Goal: Transaction & Acquisition: Purchase product/service

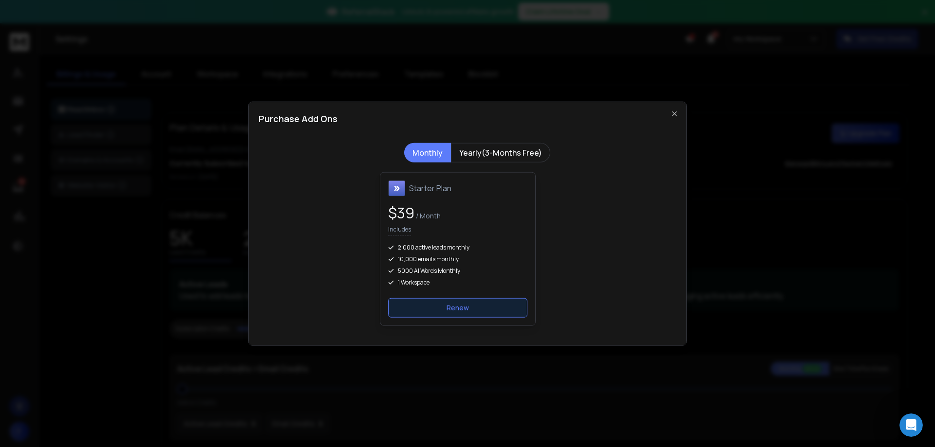
click at [486, 304] on button "Renew" at bounding box center [457, 307] width 139 height 19
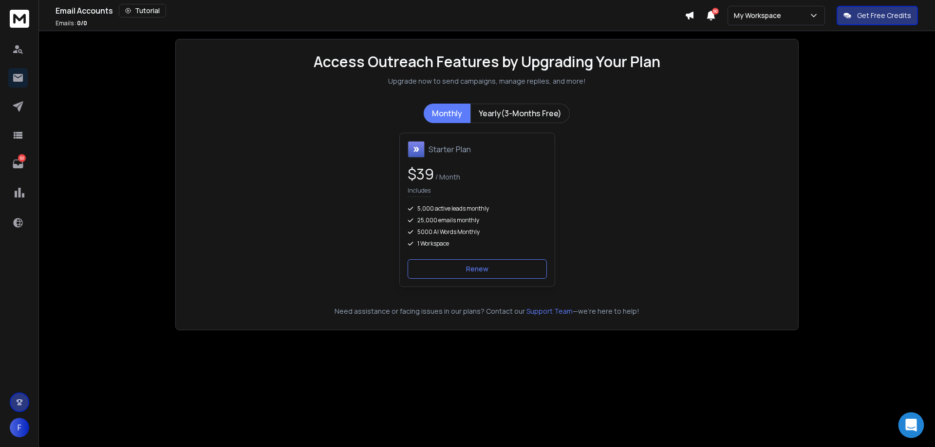
click at [915, 421] on icon "Open Intercom Messenger" at bounding box center [911, 425] width 13 height 13
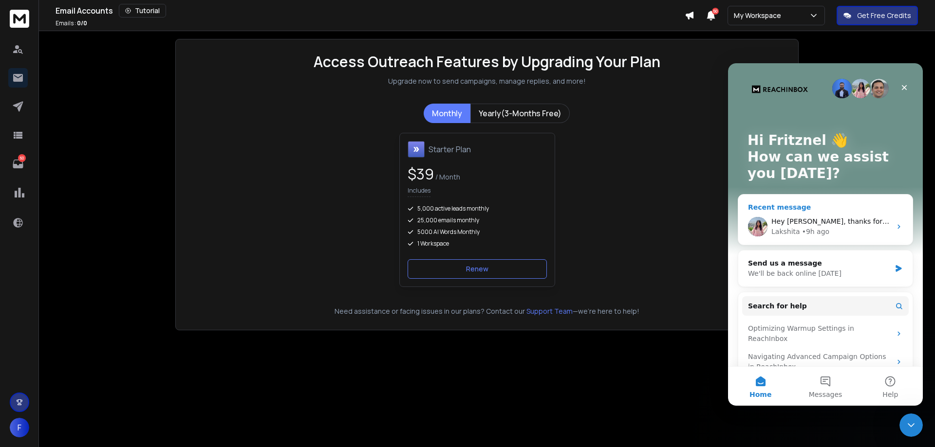
click at [848, 232] on div "Lakshita • 9h ago" at bounding box center [831, 232] width 120 height 10
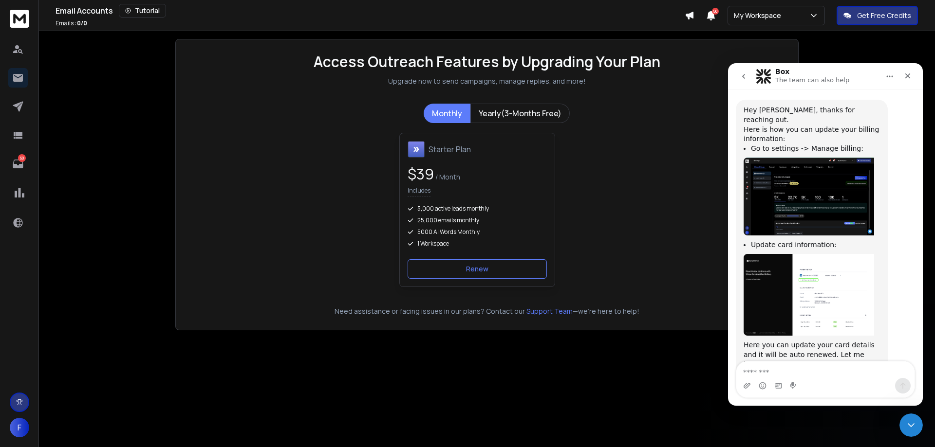
scroll to position [177, 0]
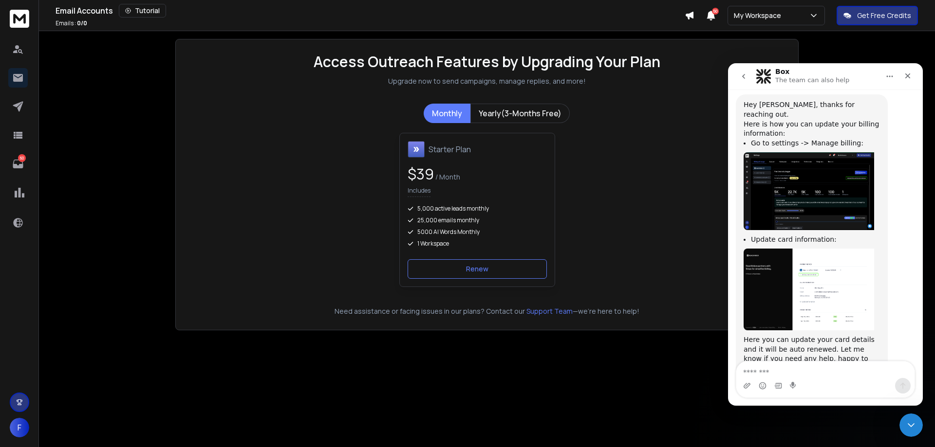
click at [838, 261] on img "Lakshita says…" at bounding box center [809, 290] width 130 height 82
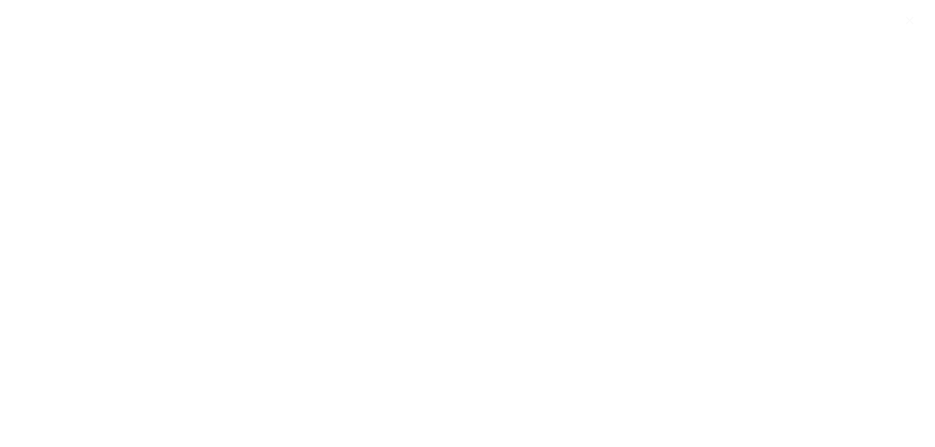
scroll to position [0, 0]
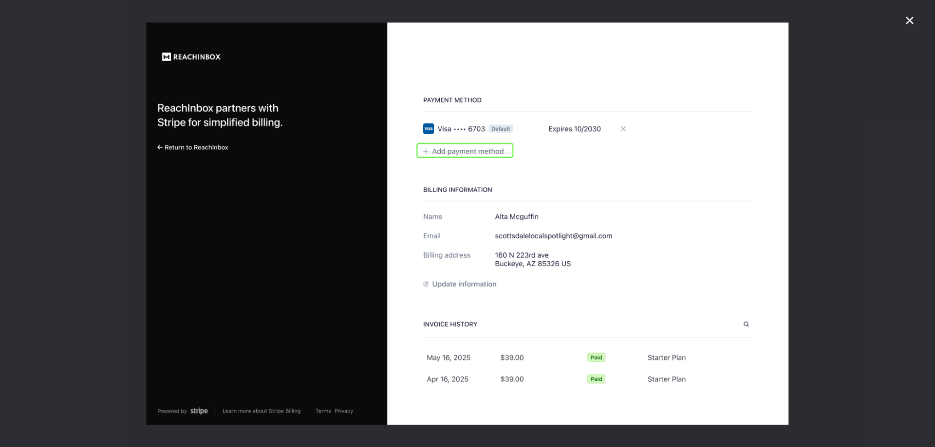
click at [834, 86] on div "Intercom messenger" at bounding box center [467, 223] width 935 height 447
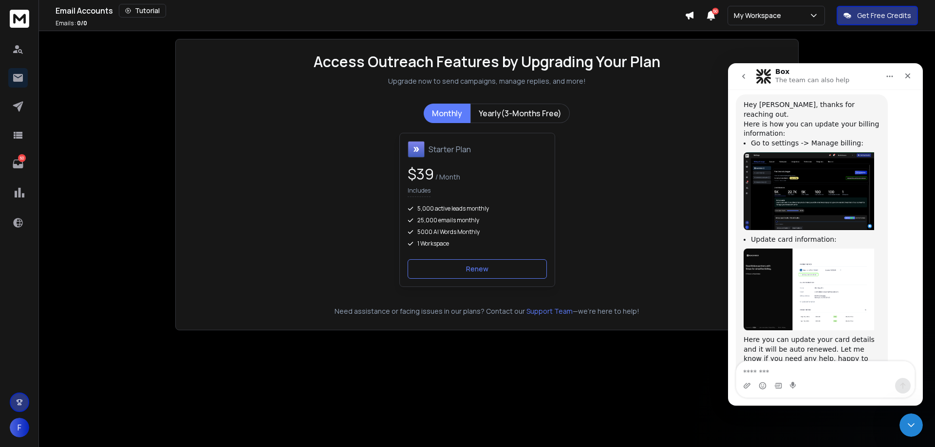
click at [837, 278] on img "Lakshita says…" at bounding box center [809, 290] width 130 height 82
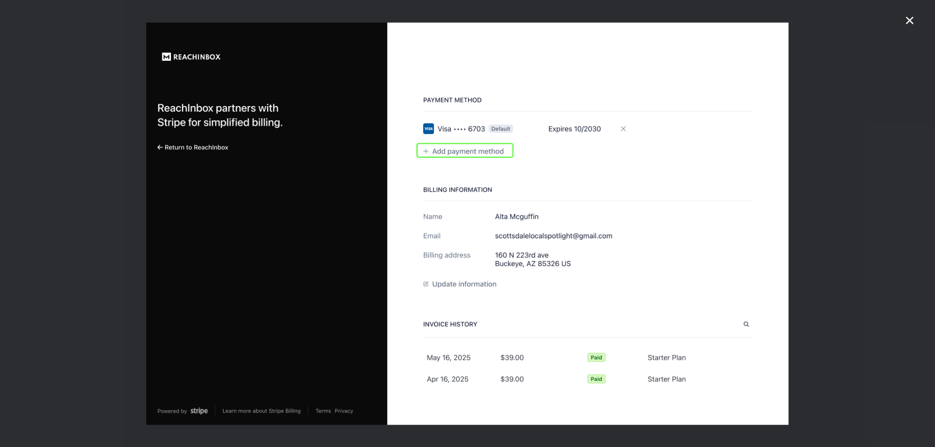
click at [842, 64] on div "Intercom messenger" at bounding box center [467, 223] width 935 height 447
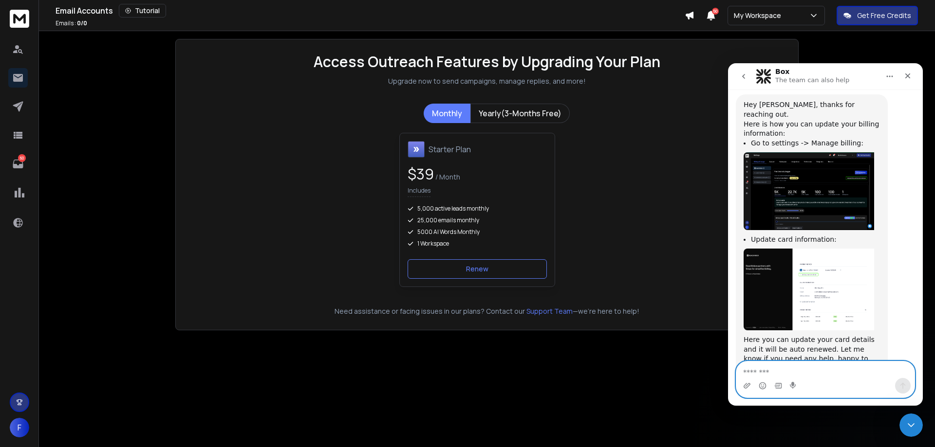
click at [791, 369] on textarea "Message…" at bounding box center [825, 370] width 178 height 17
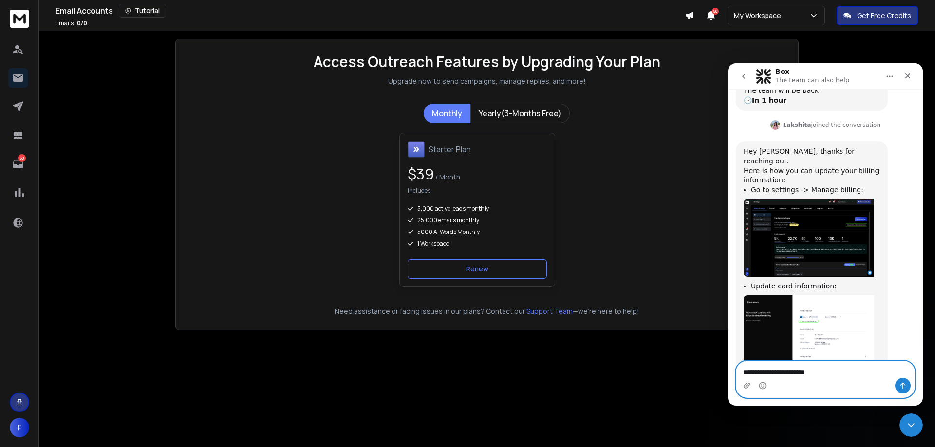
scroll to position [31, 0]
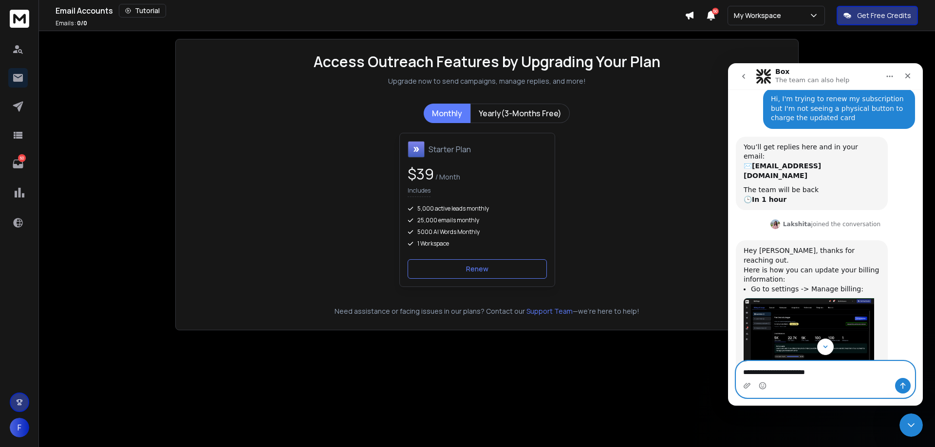
click at [833, 371] on textarea "**********" at bounding box center [825, 370] width 178 height 17
click at [831, 373] on textarea "**********" at bounding box center [825, 370] width 178 height 17
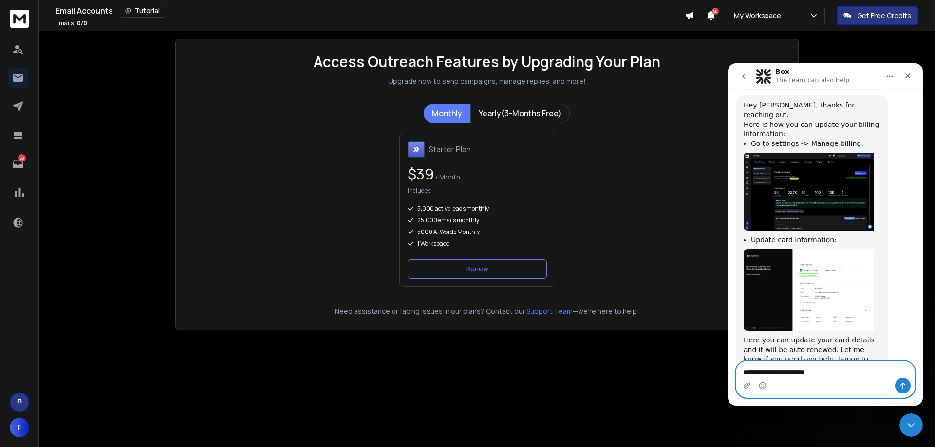
scroll to position [177, 0]
click at [849, 365] on textarea "**********" at bounding box center [825, 370] width 178 height 17
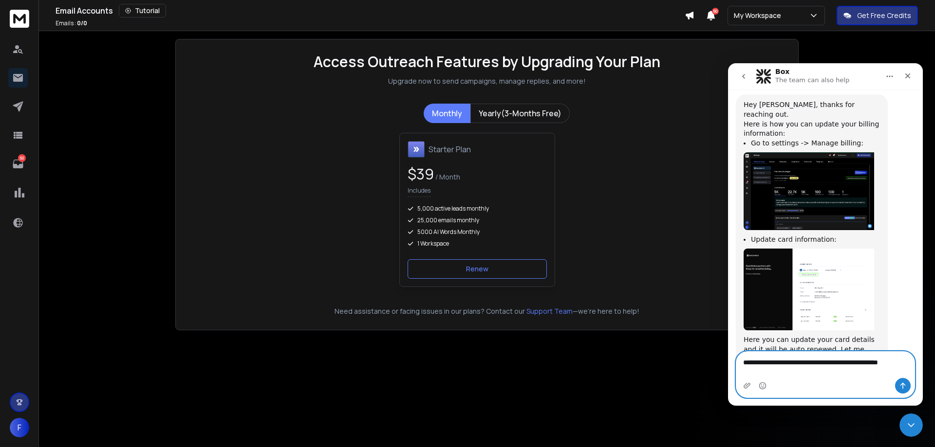
scroll to position [186, 0]
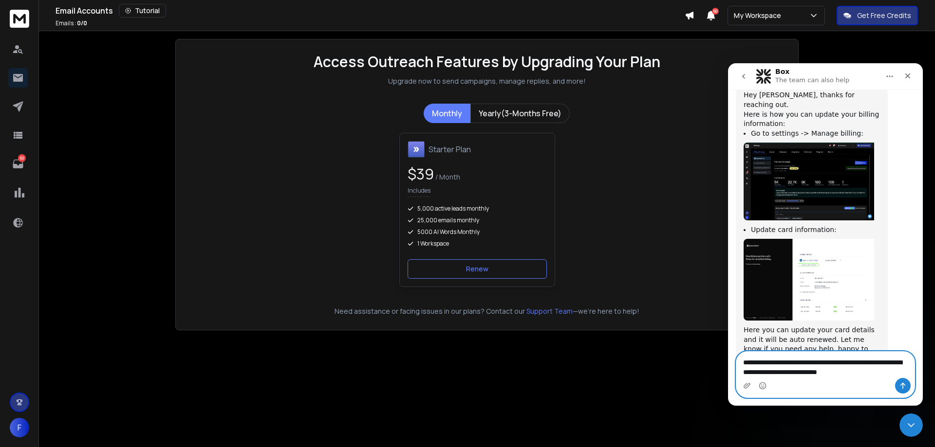
drag, startPoint x: 804, startPoint y: 372, endPoint x: 782, endPoint y: 374, distance: 23.0
click at [782, 374] on textarea "**********" at bounding box center [825, 365] width 178 height 26
type textarea "**********"
click at [865, 376] on textarea "**********" at bounding box center [825, 365] width 178 height 26
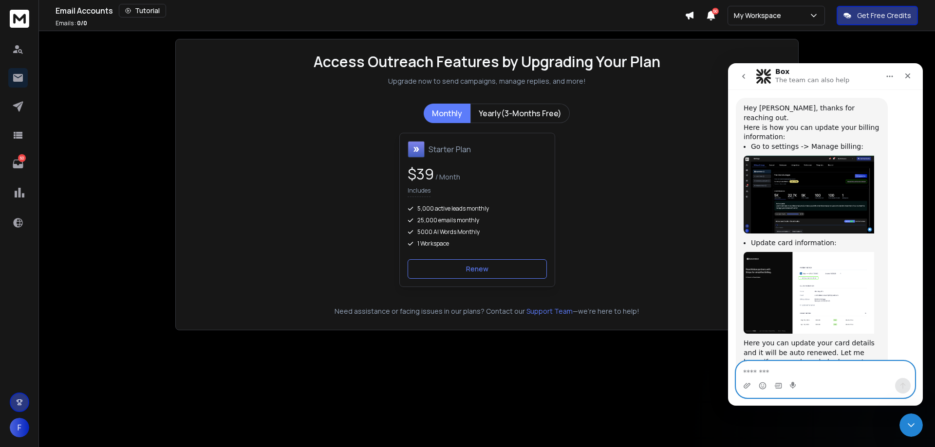
scroll to position [242, 0]
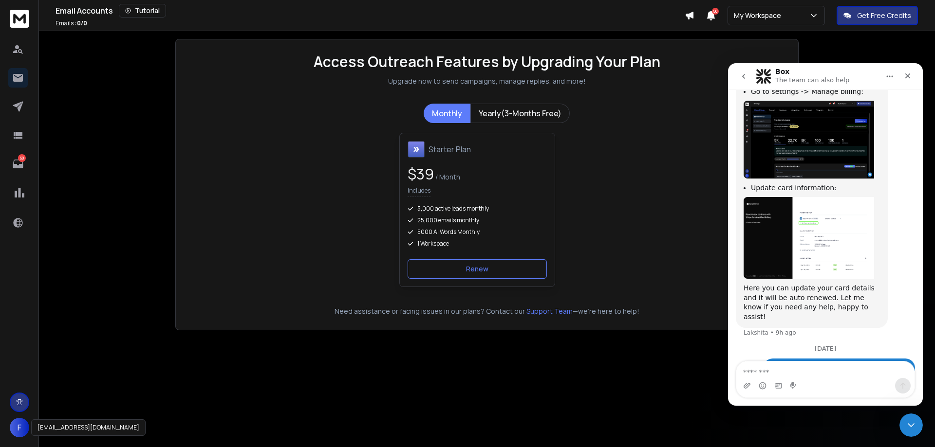
click at [26, 430] on span "F" at bounding box center [19, 427] width 19 height 19
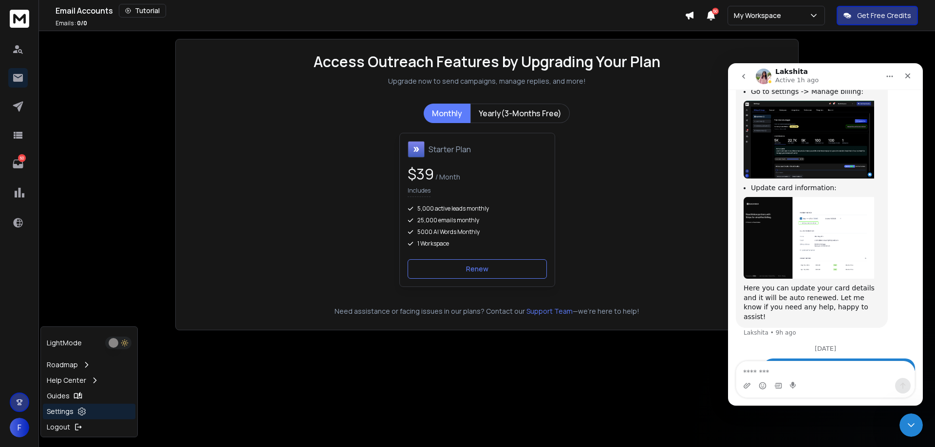
click at [64, 410] on p "Settings" at bounding box center [60, 412] width 27 height 10
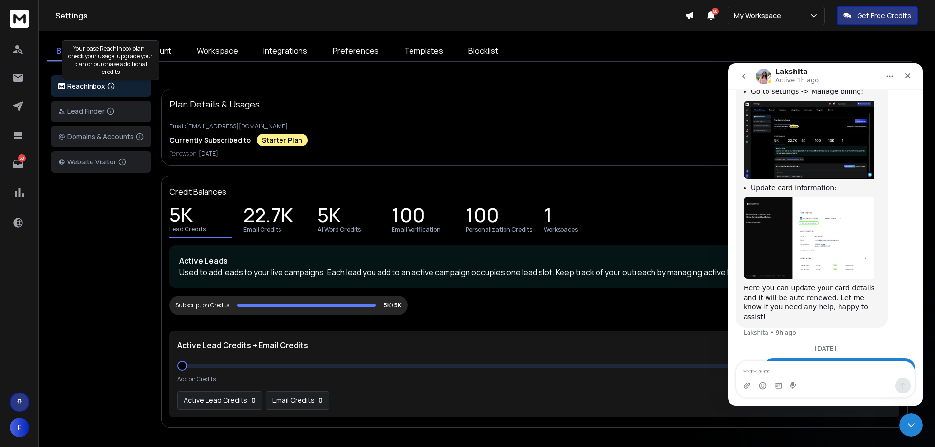
click at [138, 57] on div "Your base ReachInbox plan - check your usage, upgrade your plan or purchase add…" at bounding box center [110, 60] width 97 height 40
click at [171, 51] on link "Account" at bounding box center [156, 51] width 50 height 20
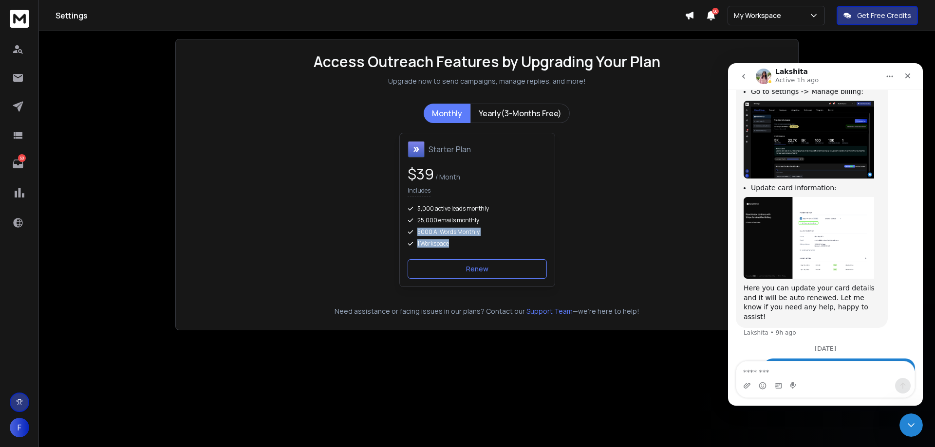
drag, startPoint x: 484, startPoint y: 253, endPoint x: 484, endPoint y: 259, distance: 5.4
click at [484, 258] on div "Starter Plan $ 39 / Month Includes 5,000 active leads monthly 25,000 emails mon…" at bounding box center [477, 210] width 139 height 138
click at [495, 310] on p "Need assistance or facing issues in our plans? Contact our Support Team —we're …" at bounding box center [486, 312] width 595 height 10
click at [491, 274] on button "Renew" at bounding box center [477, 269] width 139 height 19
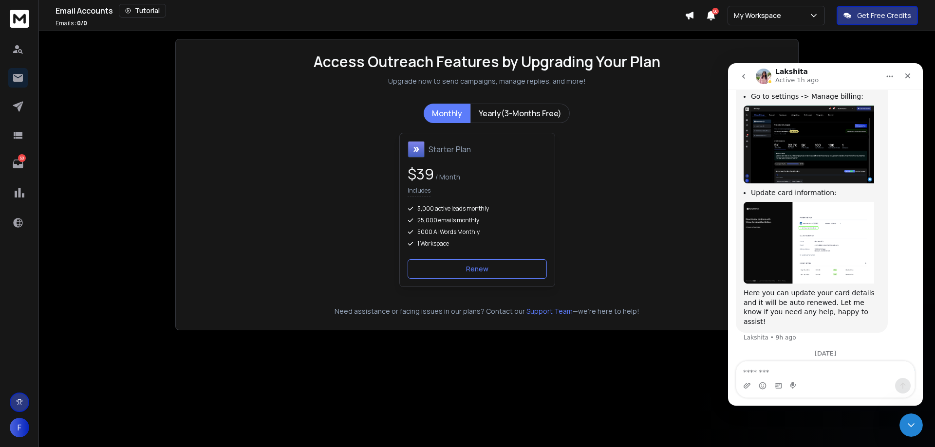
scroll to position [242, 0]
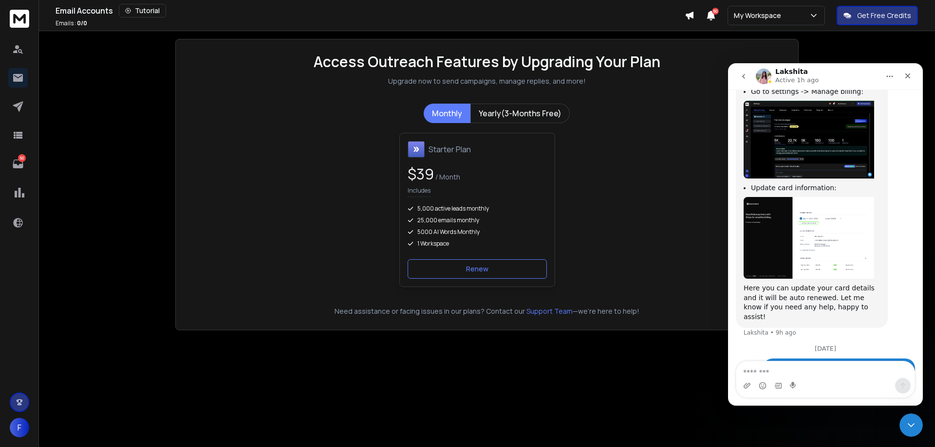
click at [746, 79] on icon "go back" at bounding box center [744, 77] width 8 height 8
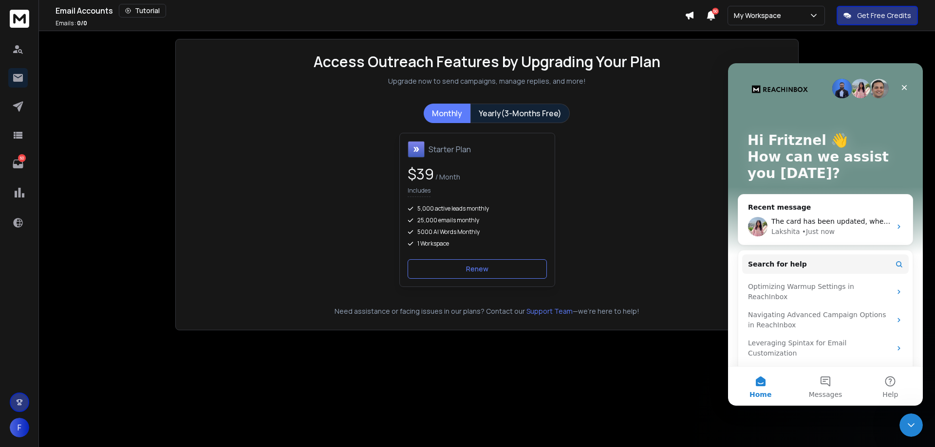
click at [530, 116] on button "Yearly(3-Months Free)" at bounding box center [519, 113] width 99 height 19
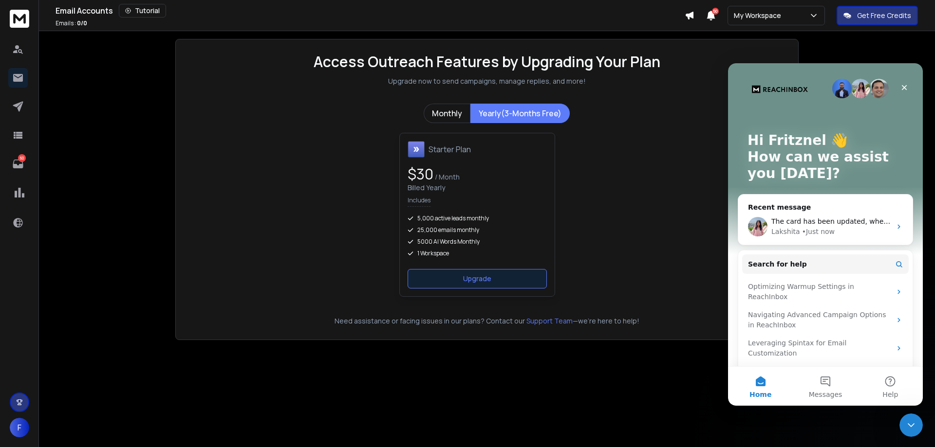
click at [456, 276] on button "Upgrade" at bounding box center [477, 278] width 139 height 19
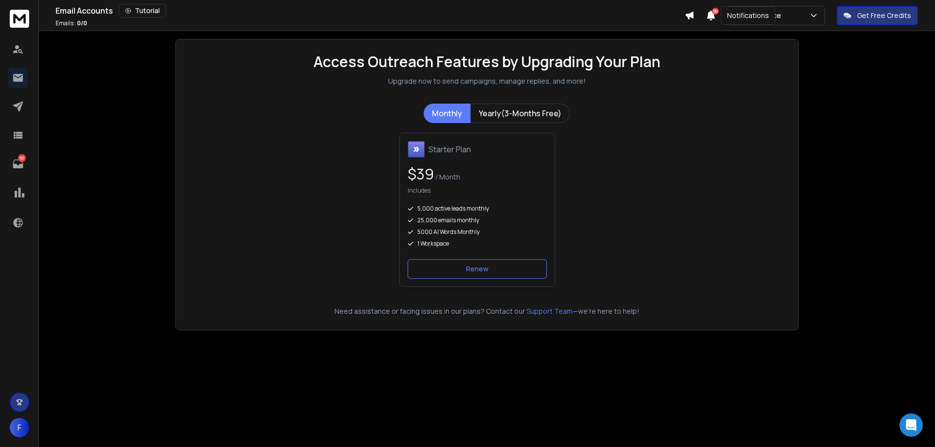
click at [714, 15] on icon at bounding box center [711, 15] width 9 height 10
click at [869, 24] on button "Get Free Credits" at bounding box center [877, 15] width 81 height 19
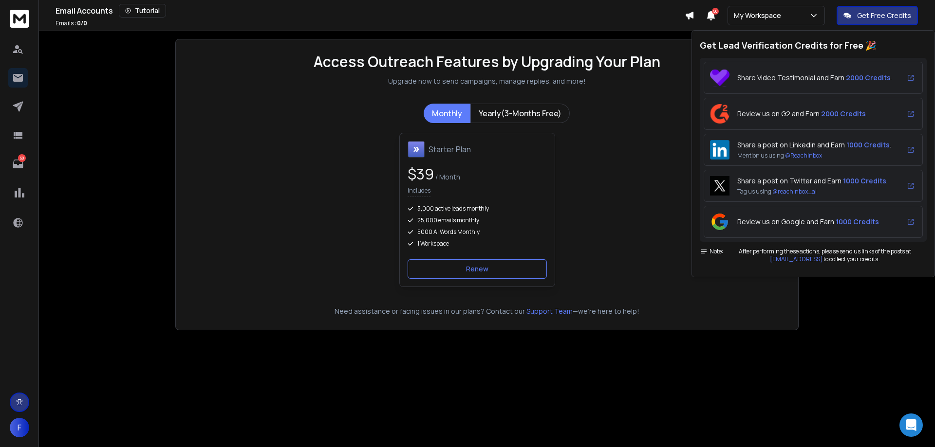
click at [577, 82] on p "Upgrade now to send campaigns, manage replies, and more!" at bounding box center [487, 81] width 198 height 10
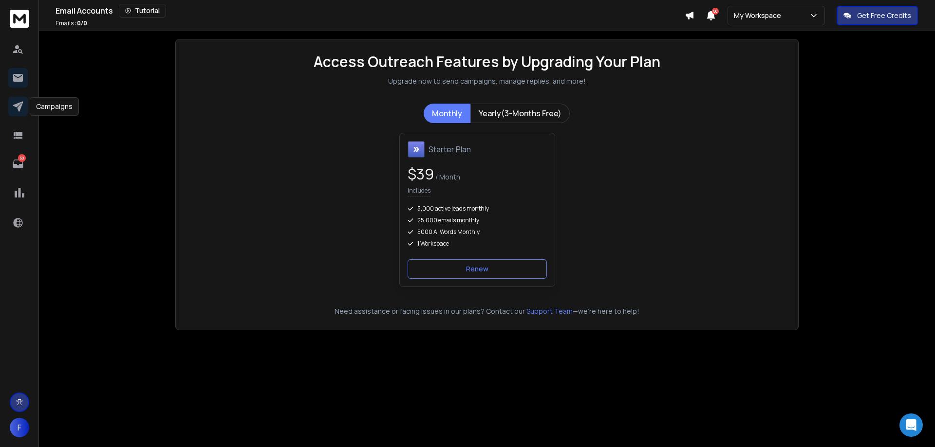
click at [17, 103] on icon at bounding box center [18, 107] width 12 height 12
click at [19, 52] on icon at bounding box center [18, 51] width 10 height 5
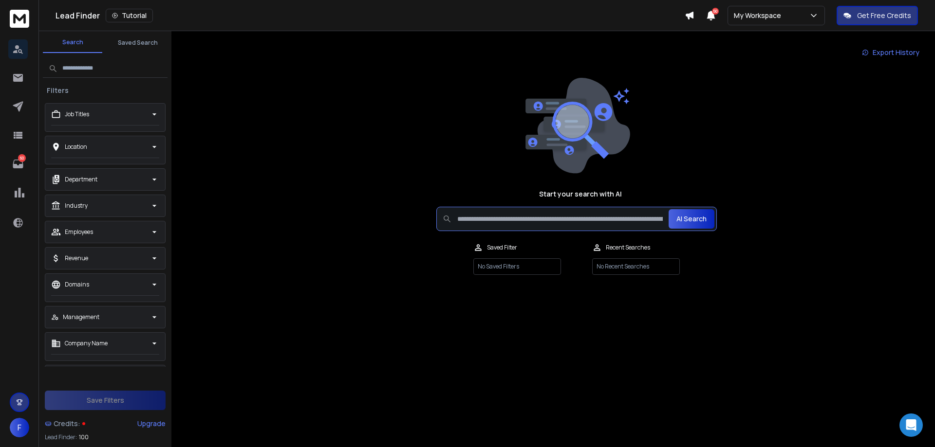
click at [97, 147] on div "Location" at bounding box center [105, 147] width 108 height 10
click at [93, 113] on div "Job Titles" at bounding box center [105, 115] width 108 height 10
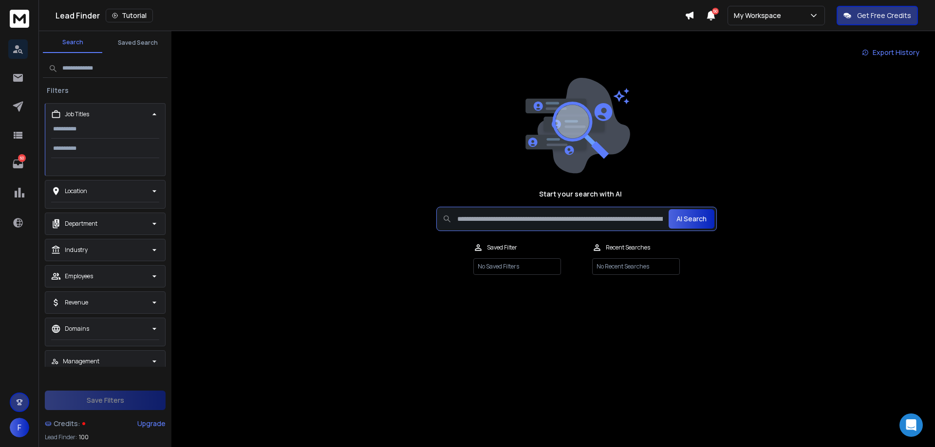
click at [93, 113] on div "Job Titles" at bounding box center [105, 115] width 108 height 10
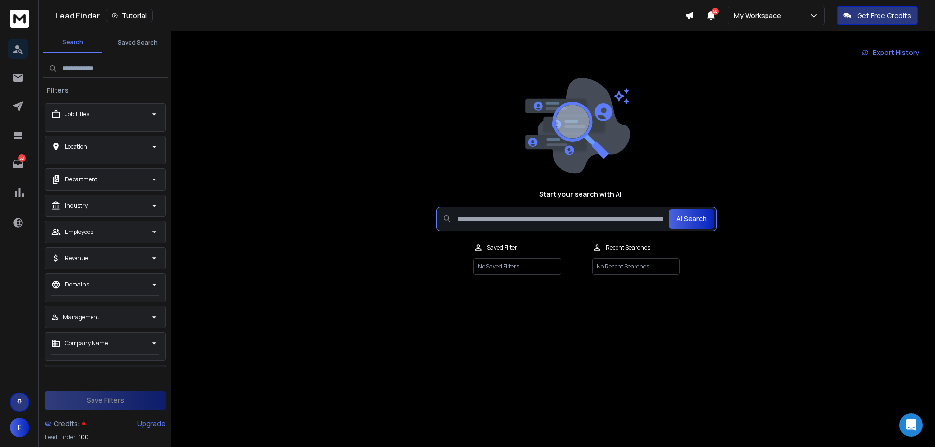
click at [110, 179] on div "Department" at bounding box center [105, 180] width 108 height 10
click at [105, 172] on div "Department Engineering Finance & Administration Human Resources IT & IS Marketi…" at bounding box center [105, 272] width 121 height 209
click at [105, 176] on div "Department" at bounding box center [105, 180] width 108 height 10
click at [116, 206] on div "Industry" at bounding box center [105, 206] width 108 height 10
click at [116, 208] on div "Industry" at bounding box center [105, 206] width 108 height 10
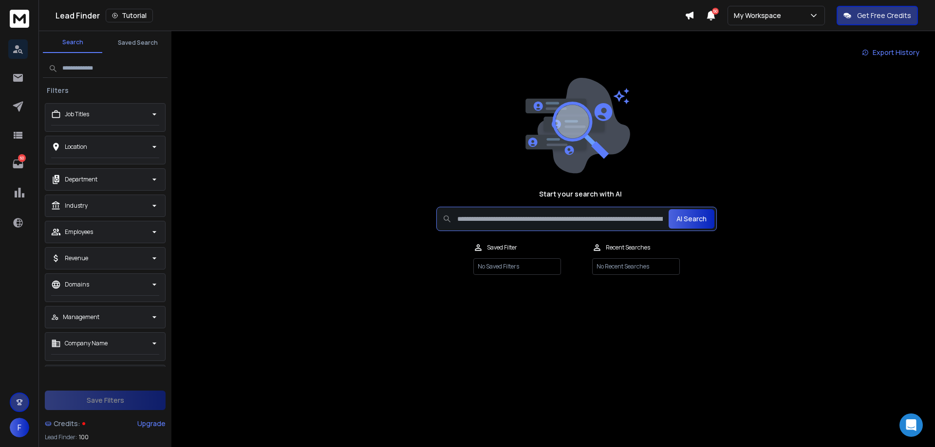
click at [114, 233] on div "Employees" at bounding box center [105, 232] width 108 height 10
click at [113, 257] on div "Revenue" at bounding box center [105, 259] width 108 height 10
click at [107, 284] on div "Domains" at bounding box center [105, 285] width 108 height 10
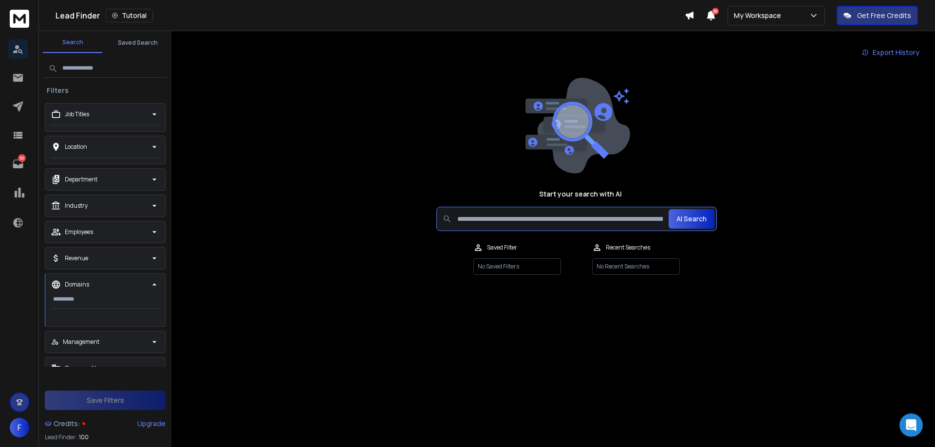
click at [108, 284] on div "Domains" at bounding box center [105, 285] width 108 height 10
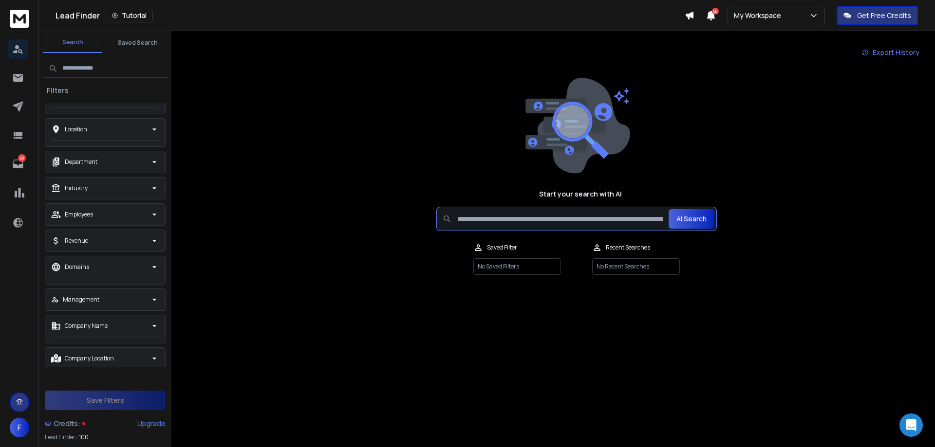
scroll to position [27, 0]
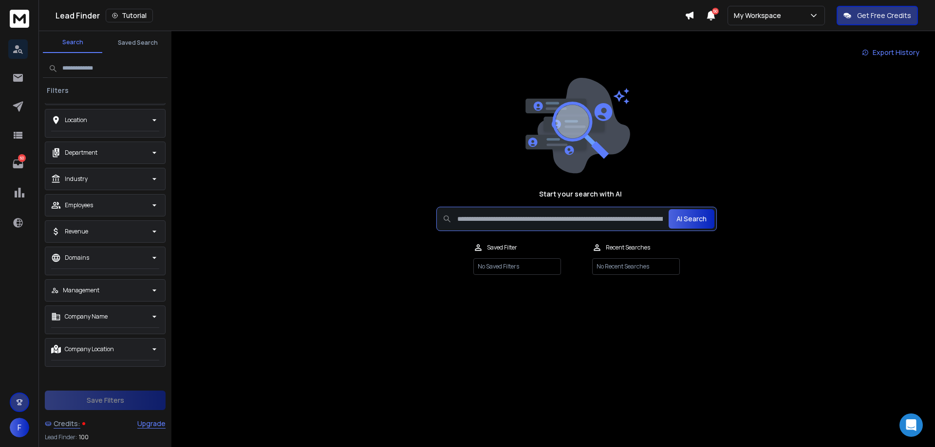
click at [154, 425] on div "Upgrade" at bounding box center [151, 424] width 28 height 10
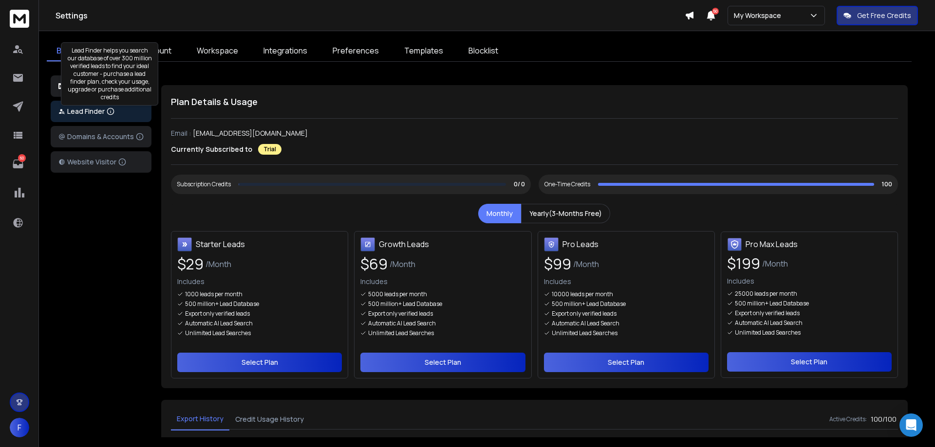
click at [95, 90] on div "Lead Finder helps you search our database of over 300 million verified leads to…" at bounding box center [109, 73] width 97 height 63
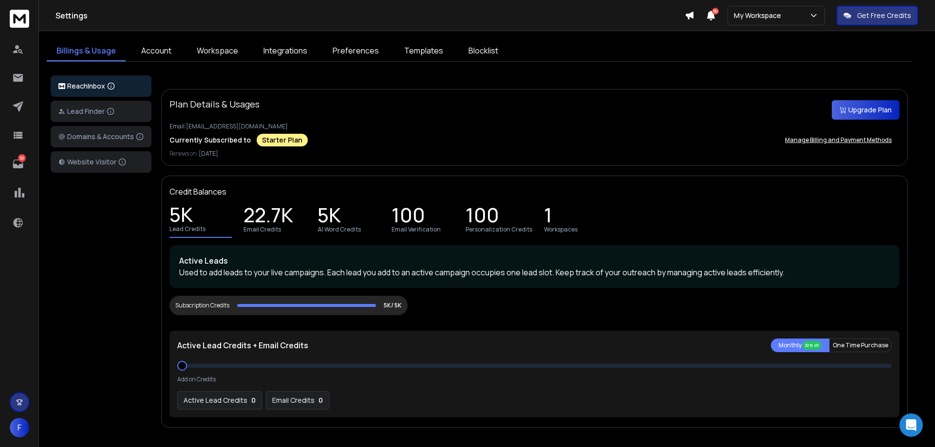
click at [55, 83] on button "ReachInbox" at bounding box center [101, 85] width 101 height 21
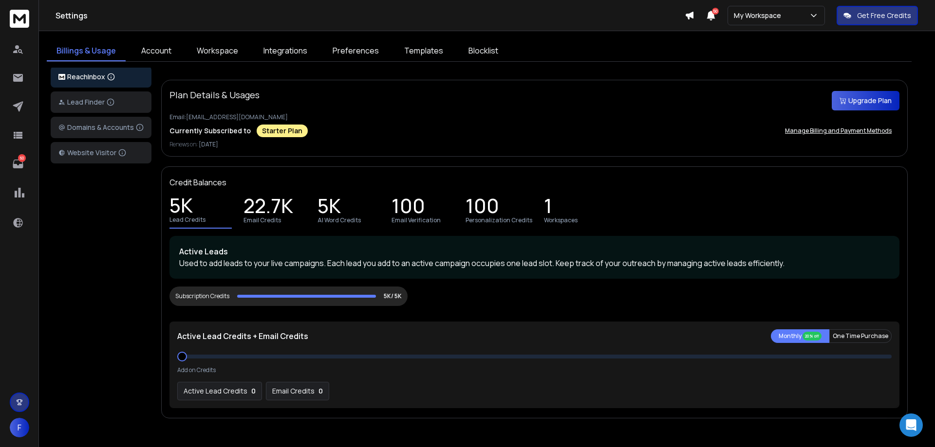
scroll to position [12, 0]
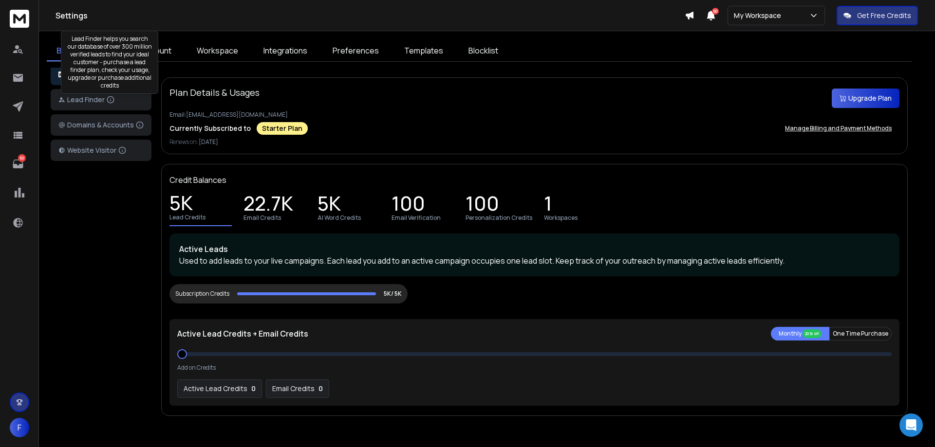
click at [103, 94] on button "Lead Finder" at bounding box center [101, 99] width 101 height 21
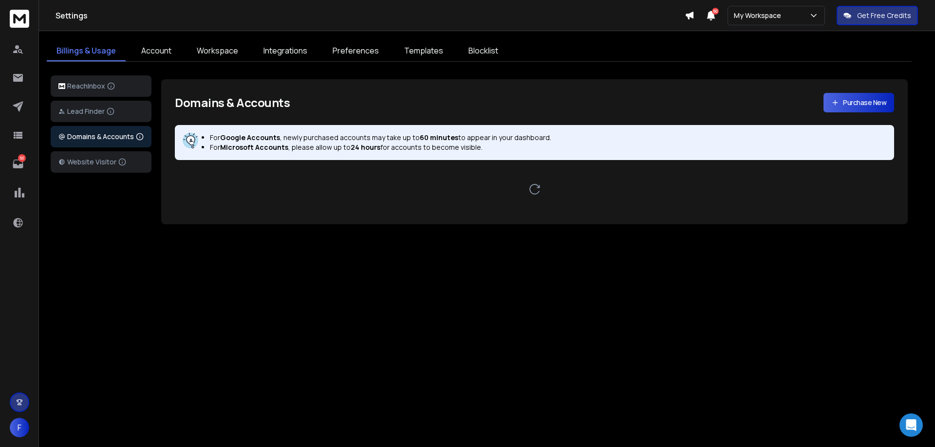
click at [91, 95] on div "ReachInbox Lead Finder Domains & Accounts Website Visitor" at bounding box center [101, 84] width 101 height 19
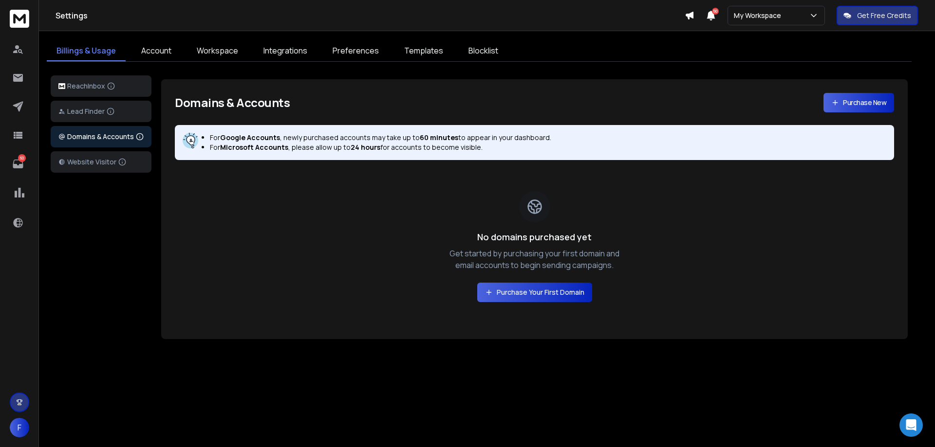
click at [104, 164] on button "Website Visitor" at bounding box center [101, 161] width 101 height 21
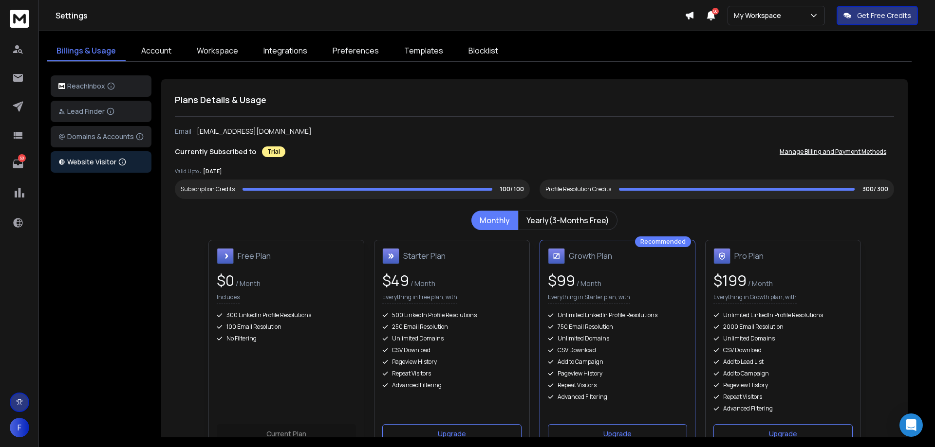
click at [78, 85] on button "ReachInbox" at bounding box center [101, 85] width 101 height 21
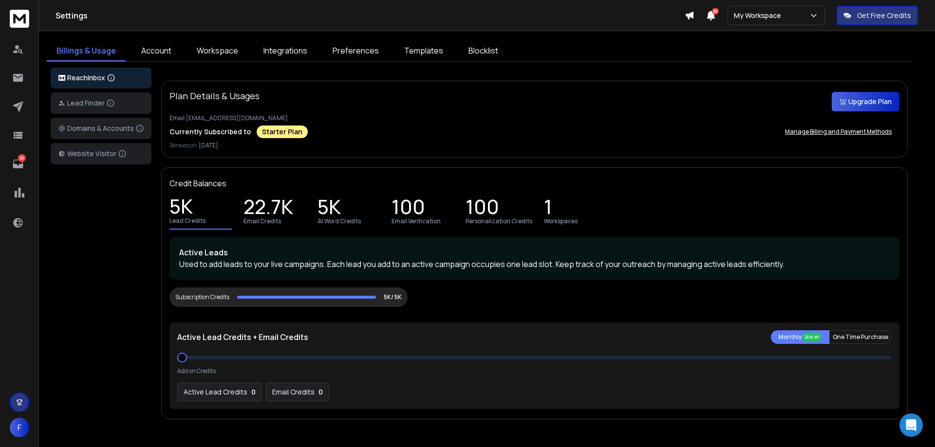
scroll to position [12, 0]
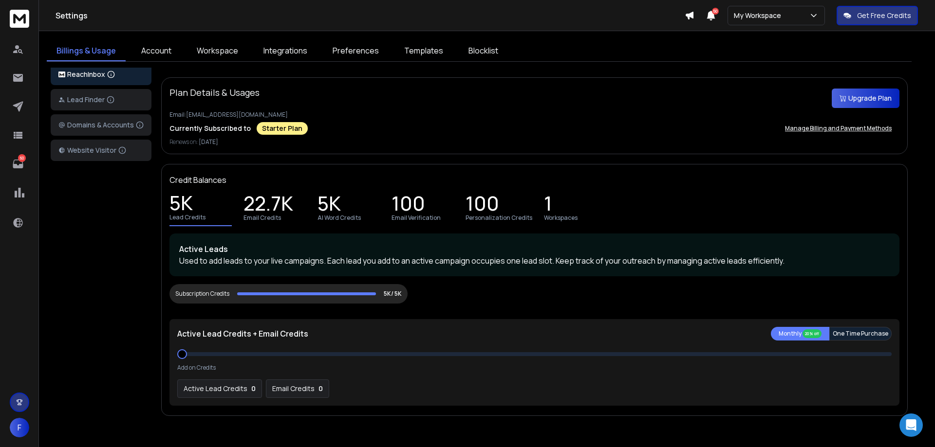
click at [863, 333] on button "One Time Purchase" at bounding box center [860, 334] width 62 height 14
click at [291, 391] on p "Email Credits" at bounding box center [293, 389] width 42 height 10
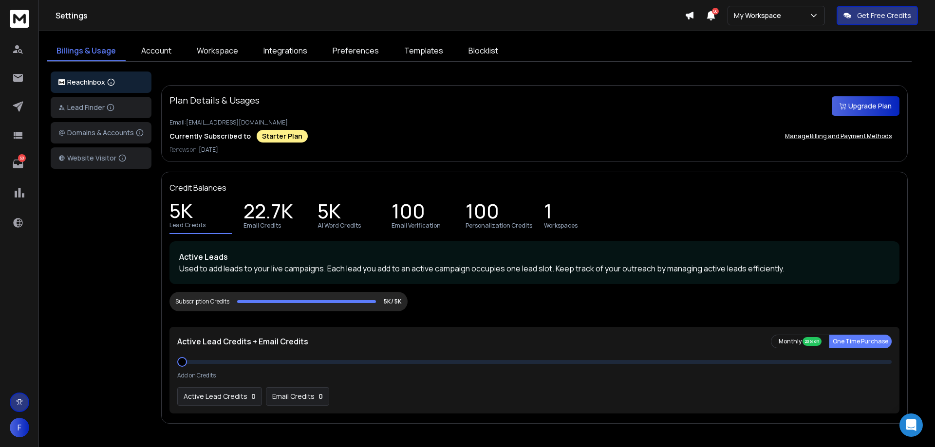
scroll to position [0, 0]
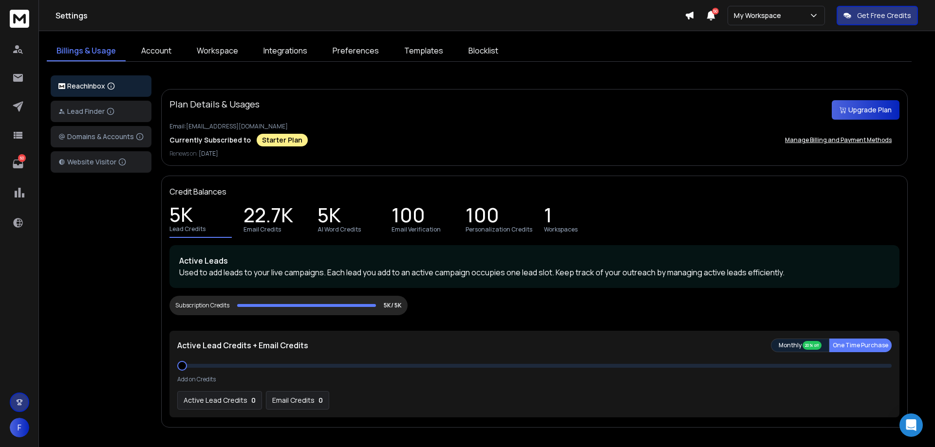
click at [809, 341] on button "Monthly 20% off" at bounding box center [800, 346] width 58 height 14
click at [847, 343] on button "One Time Purchase" at bounding box center [860, 346] width 62 height 14
click at [817, 345] on div "20% off" at bounding box center [811, 345] width 19 height 9
click at [920, 423] on div "Open Intercom Messenger" at bounding box center [911, 426] width 26 height 26
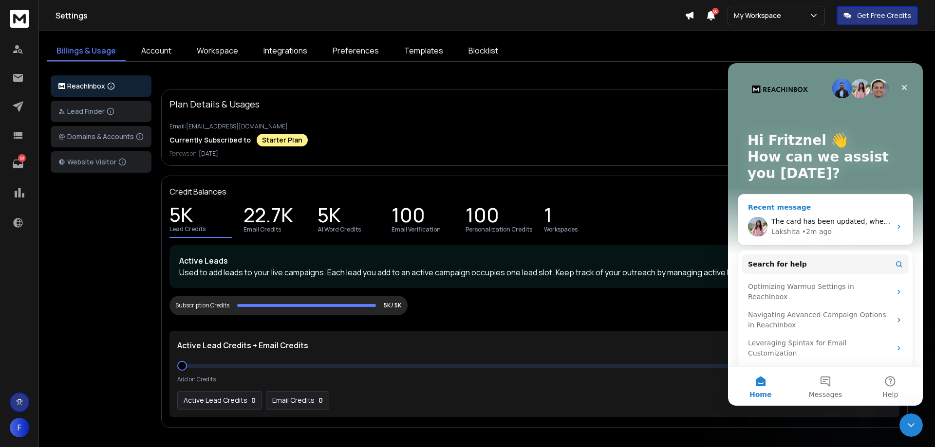
click at [829, 230] on div "Lakshita • 2m ago" at bounding box center [831, 232] width 120 height 10
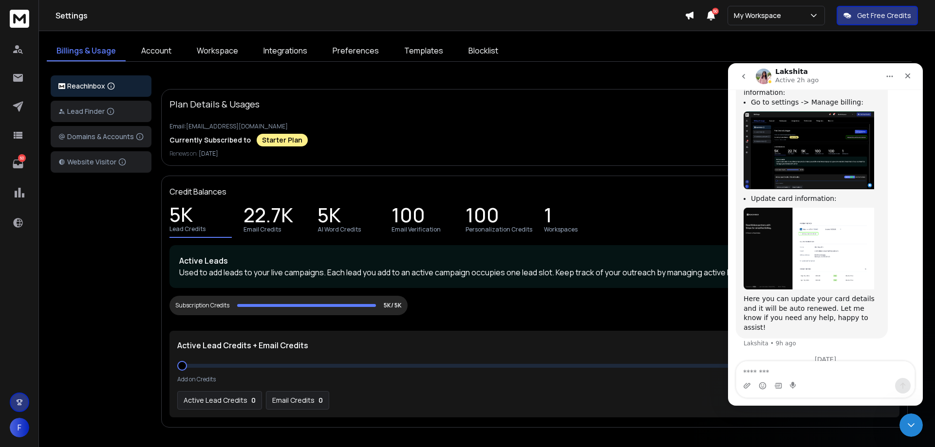
scroll to position [242, 0]
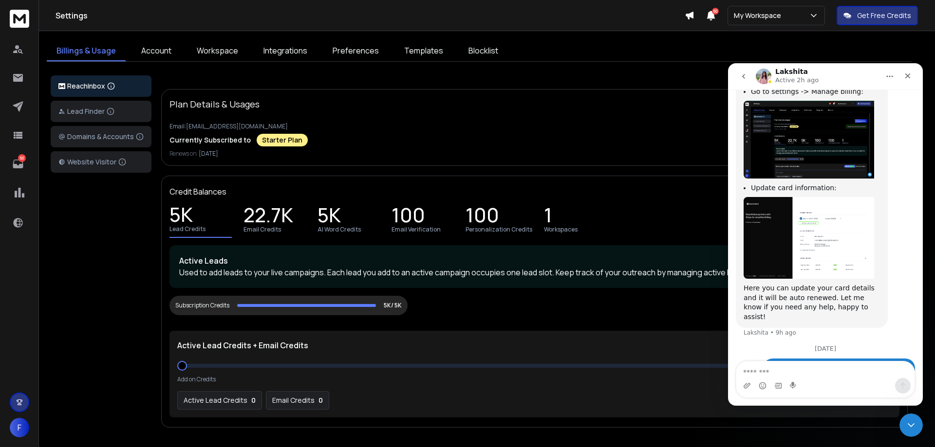
click at [745, 79] on icon "go back" at bounding box center [744, 77] width 8 height 8
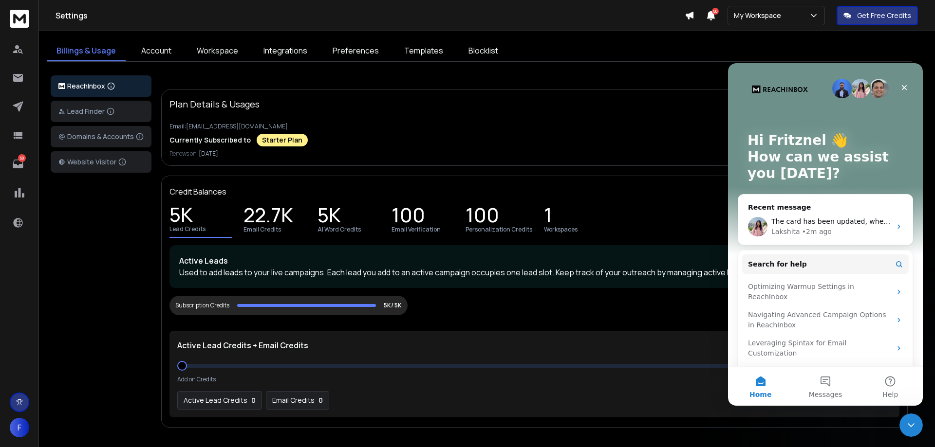
click at [405, 142] on div "Currently Subscribed to Starter Plan" at bounding box center [470, 139] width 602 height 19
click at [907, 424] on icon "Close Intercom Messenger" at bounding box center [910, 424] width 12 height 12
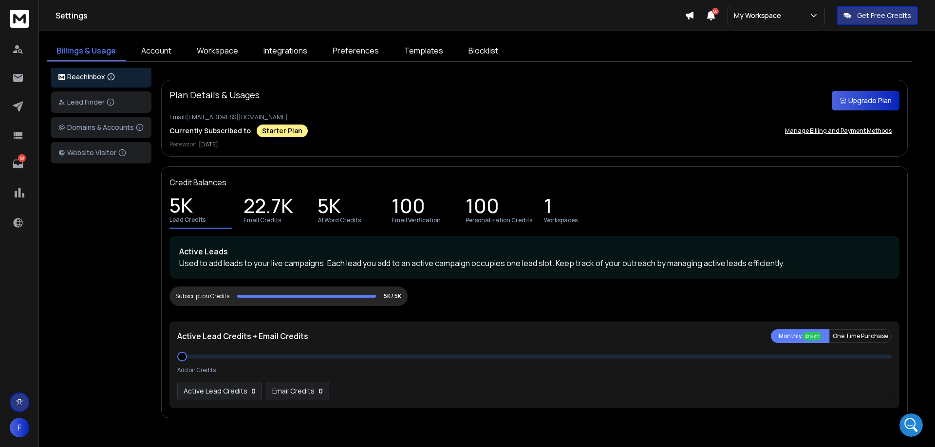
scroll to position [12, 0]
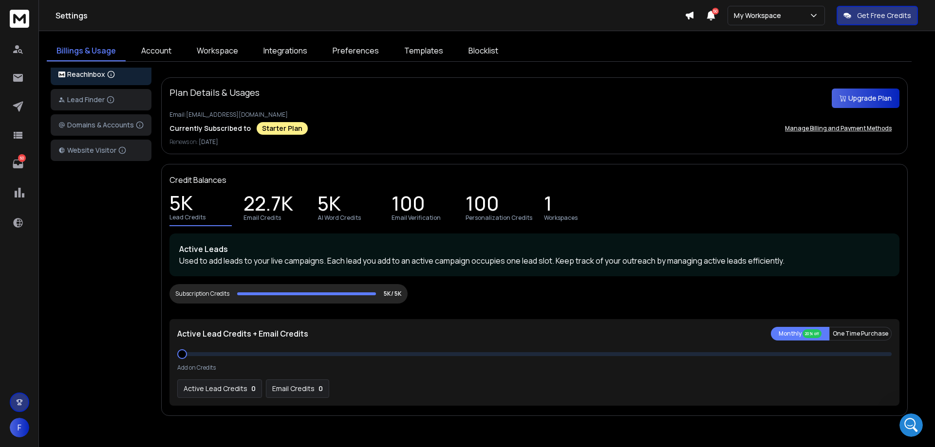
click at [118, 101] on button "Lead Finder" at bounding box center [101, 99] width 101 height 21
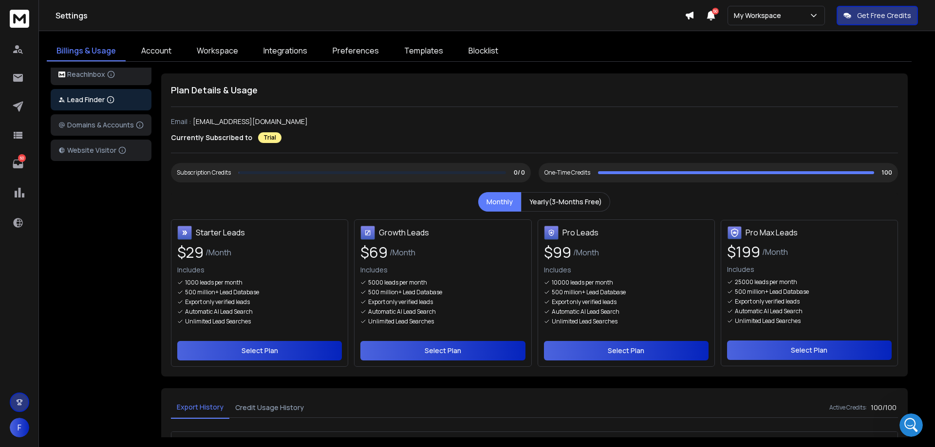
scroll to position [60, 0]
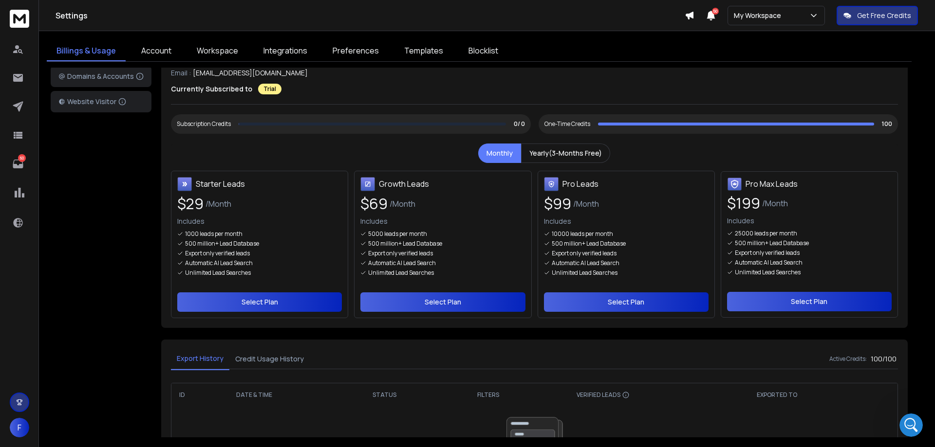
click at [293, 306] on button "Select Plan" at bounding box center [259, 302] width 165 height 19
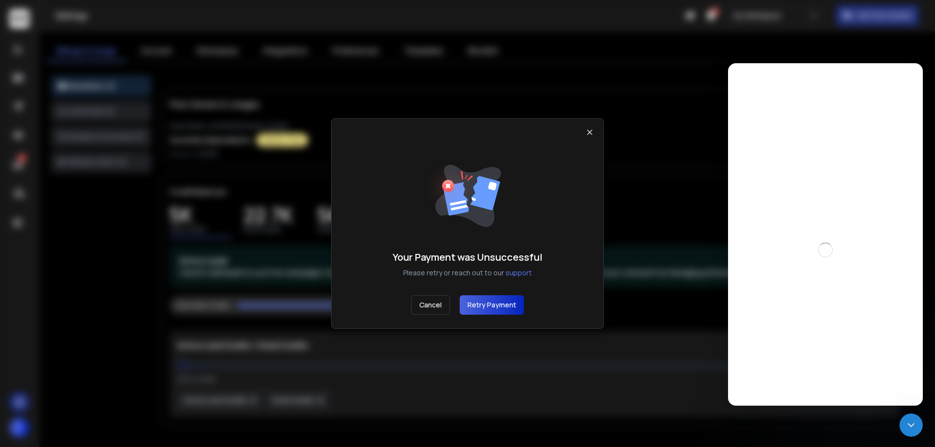
click at [500, 307] on button "Retry Payment" at bounding box center [492, 305] width 64 height 19
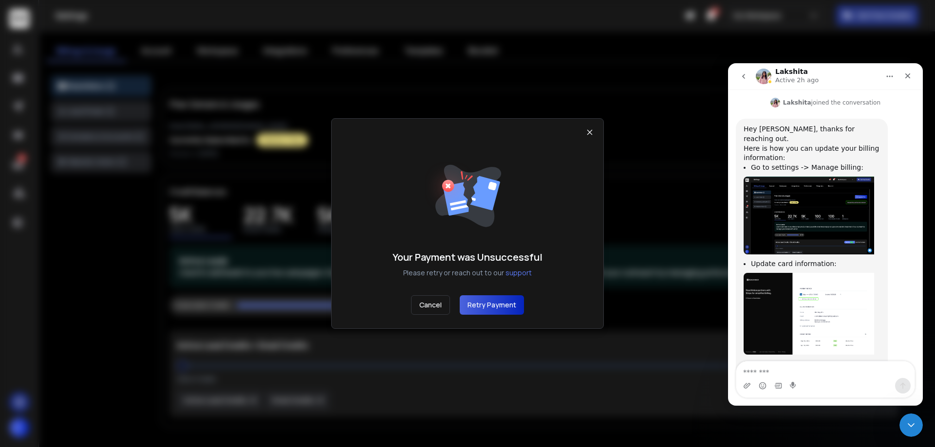
scroll to position [242, 0]
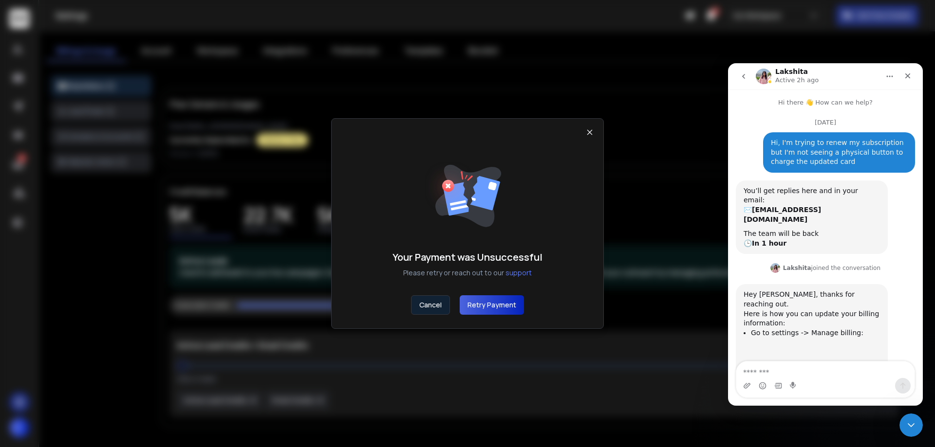
click at [425, 306] on button "Cancel" at bounding box center [430, 305] width 39 height 19
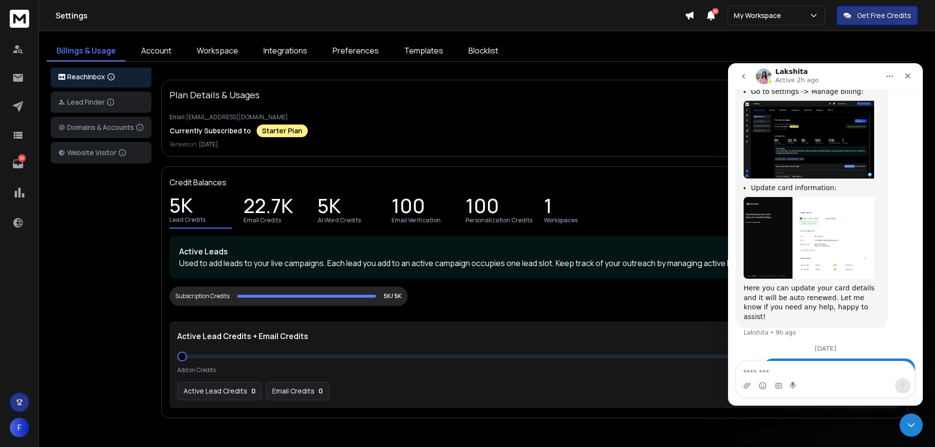
scroll to position [12, 0]
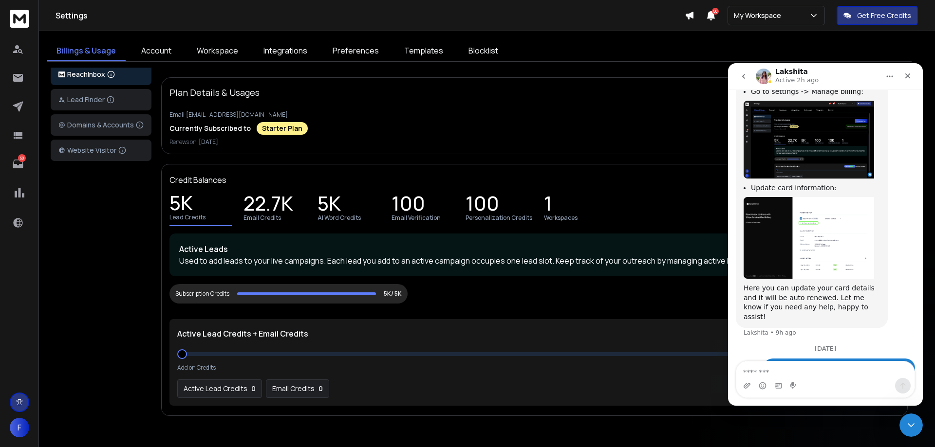
drag, startPoint x: 379, startPoint y: 302, endPoint x: 404, endPoint y: 296, distance: 25.5
click at [383, 300] on div "Subscription Credits 5K/ 5K" at bounding box center [288, 293] width 238 height 19
click at [910, 419] on icon "Close Intercom Messenger" at bounding box center [910, 424] width 12 height 12
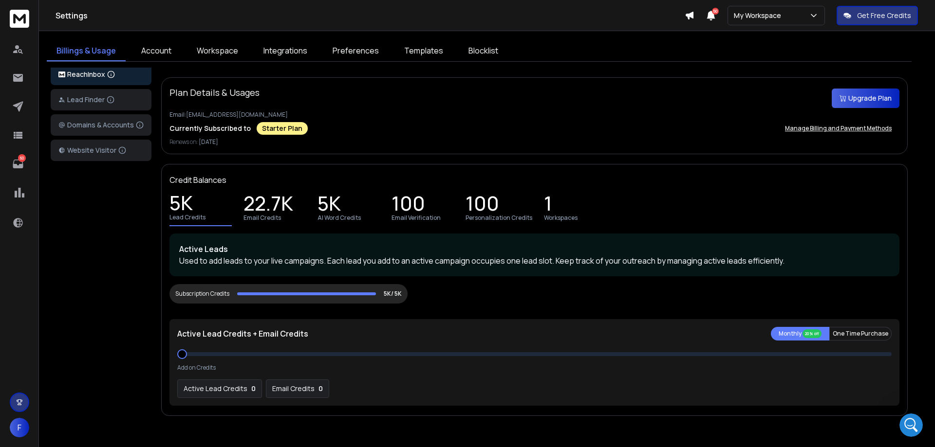
scroll to position [242, 0]
drag, startPoint x: 777, startPoint y: 240, endPoint x: 783, endPoint y: 227, distance: 14.2
click at [778, 236] on div "Active Leads Used to add leads to your live campaigns. Each lead you add to an …" at bounding box center [534, 255] width 730 height 43
click at [810, 130] on p "Manage Billing and Payment Methods" at bounding box center [838, 129] width 107 height 8
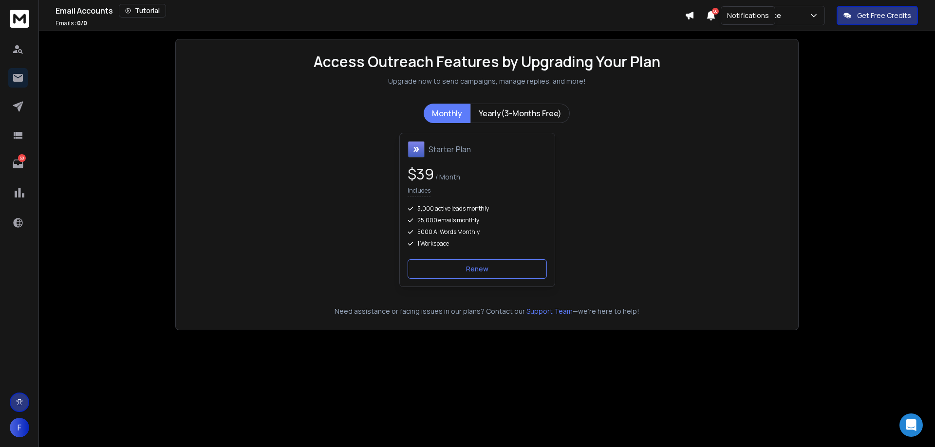
click at [714, 19] on icon at bounding box center [711, 15] width 9 height 10
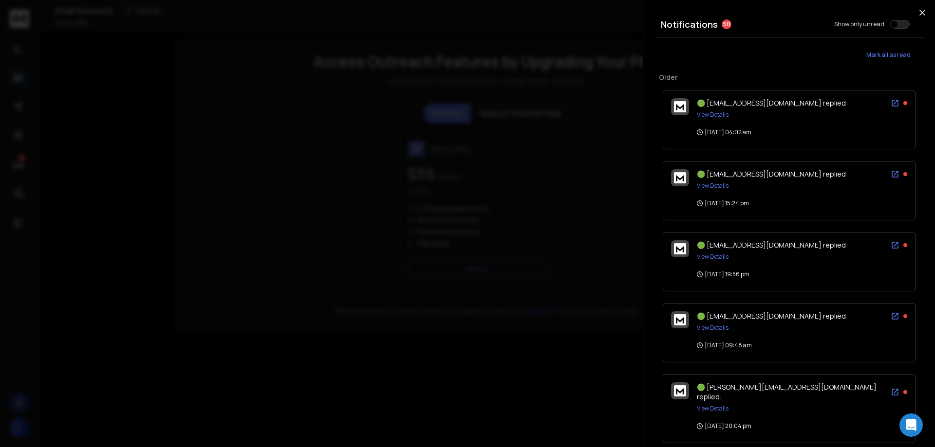
click at [919, 9] on icon "button" at bounding box center [922, 13] width 10 height 10
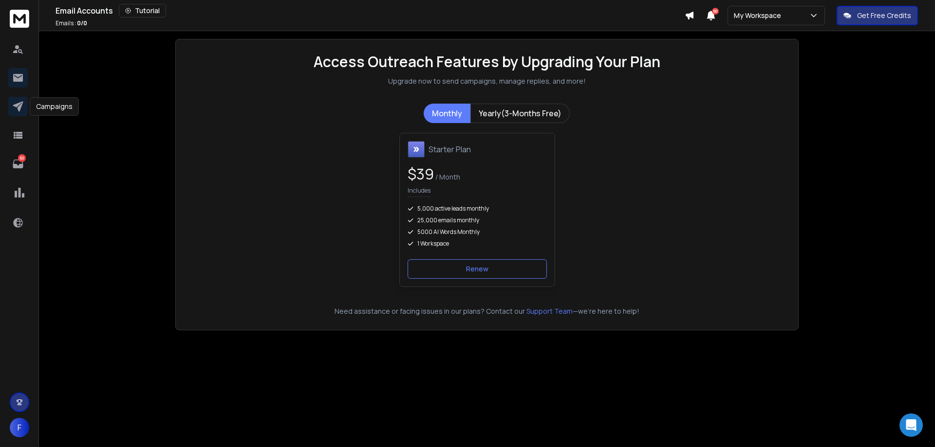
click at [18, 107] on icon at bounding box center [18, 107] width 12 height 12
click at [23, 141] on icon at bounding box center [18, 136] width 12 height 12
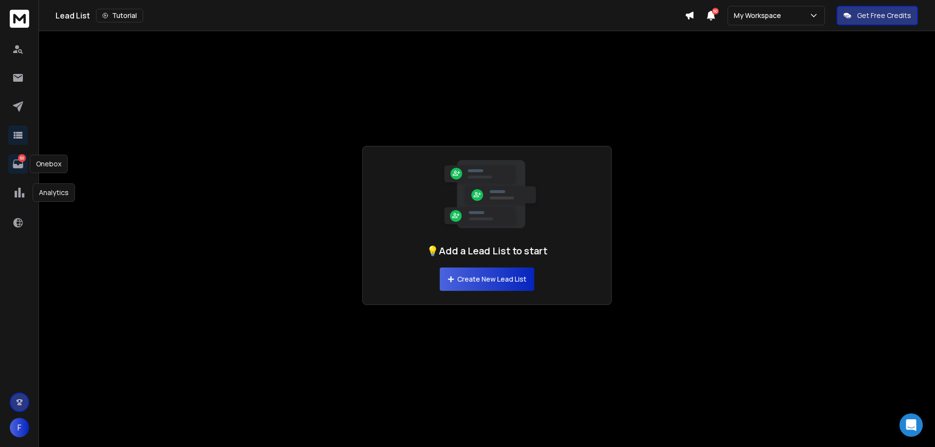
click at [20, 167] on icon at bounding box center [18, 164] width 10 height 9
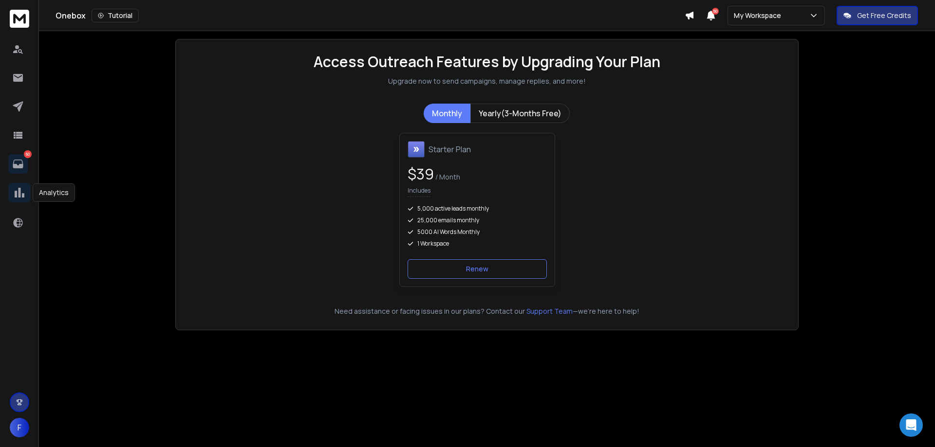
click at [16, 194] on icon at bounding box center [20, 193] width 10 height 10
click at [21, 72] on icon at bounding box center [18, 78] width 12 height 12
click at [19, 51] on icon at bounding box center [18, 49] width 12 height 12
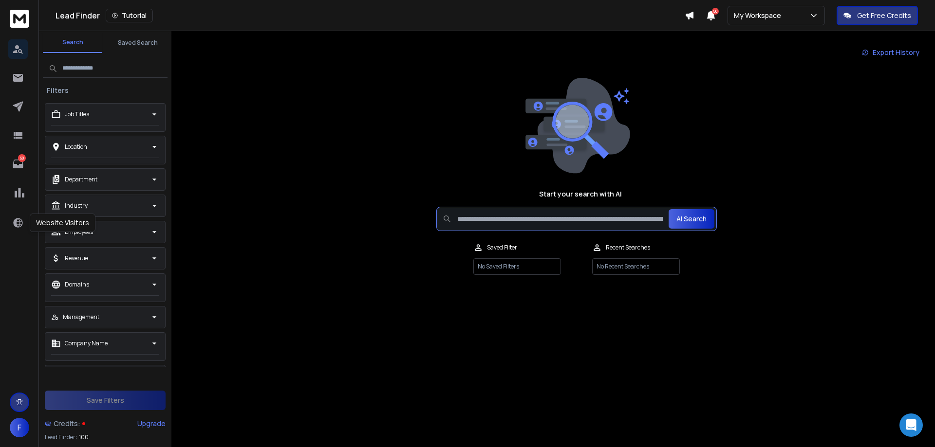
click at [4, 217] on div "60 F" at bounding box center [19, 223] width 39 height 447
click at [16, 225] on icon at bounding box center [18, 223] width 10 height 10
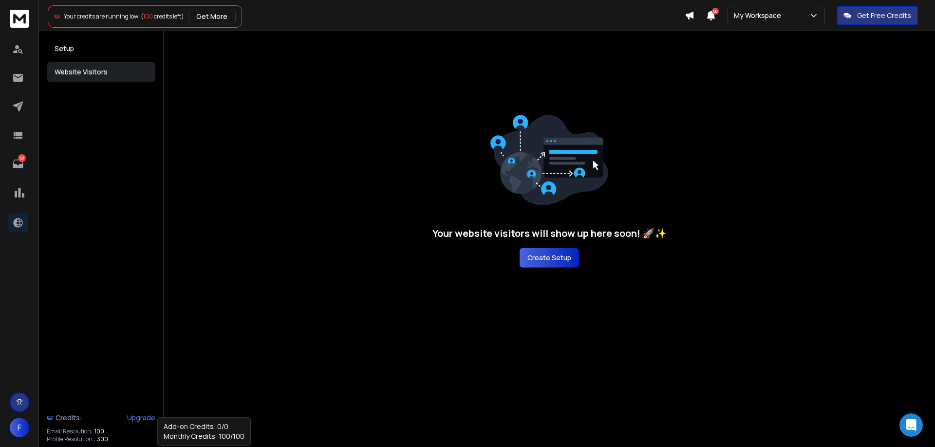
click at [78, 433] on p "Email Resolution:" at bounding box center [70, 432] width 46 height 8
click at [13, 427] on span "F" at bounding box center [19, 427] width 19 height 19
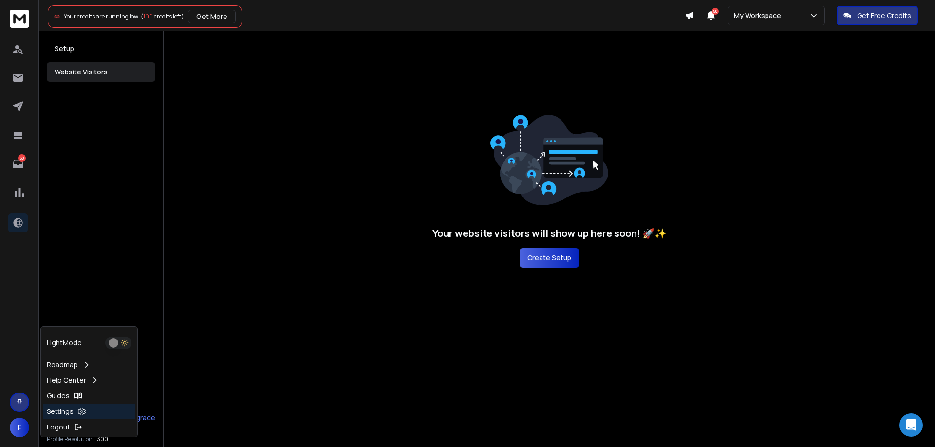
click at [67, 416] on p "Settings" at bounding box center [60, 412] width 27 height 10
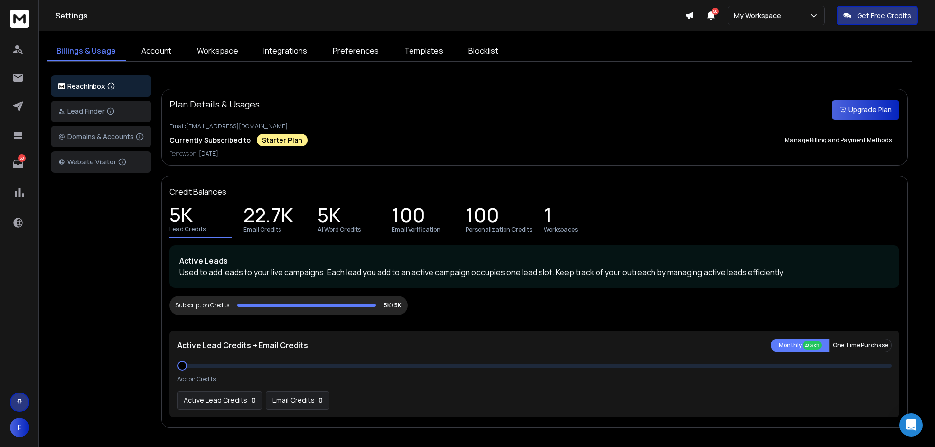
click at [231, 53] on link "Workspace" at bounding box center [217, 51] width 61 height 20
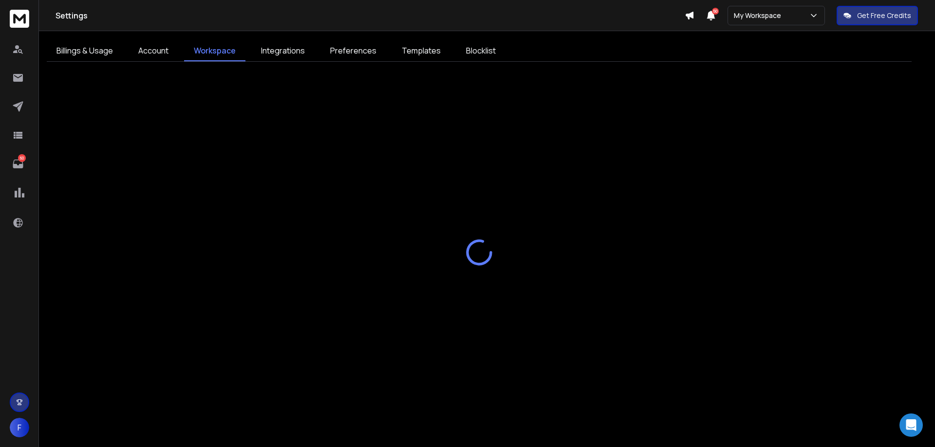
click at [279, 52] on link "Integrations" at bounding box center [282, 51] width 63 height 20
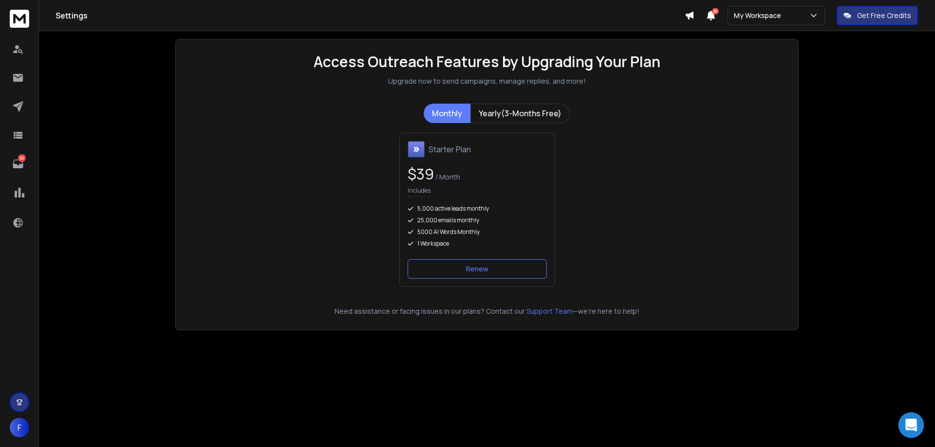
click at [905, 427] on div "Open Intercom Messenger" at bounding box center [911, 426] width 26 height 26
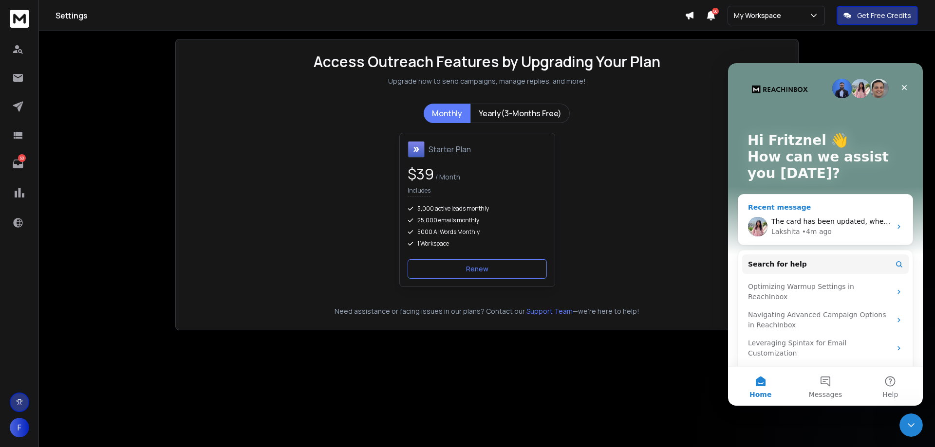
click at [824, 225] on span "The card has been updated, when does it auto renew? Didn't see a button to init…" at bounding box center [918, 222] width 295 height 8
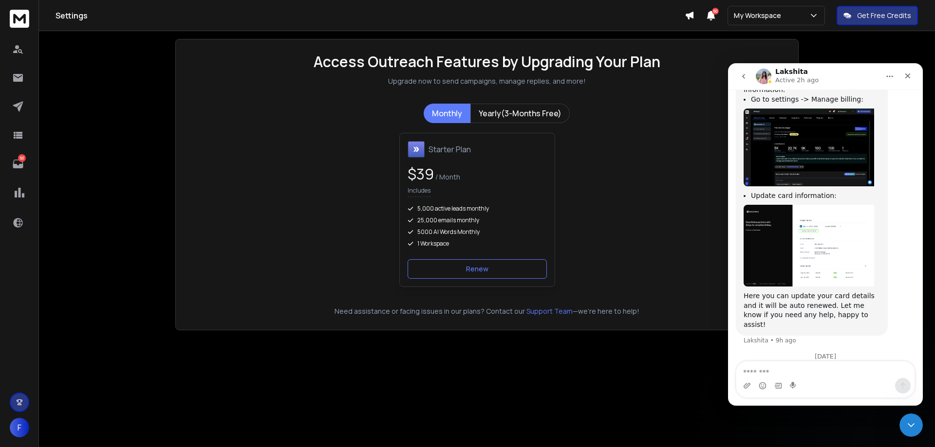
scroll to position [242, 0]
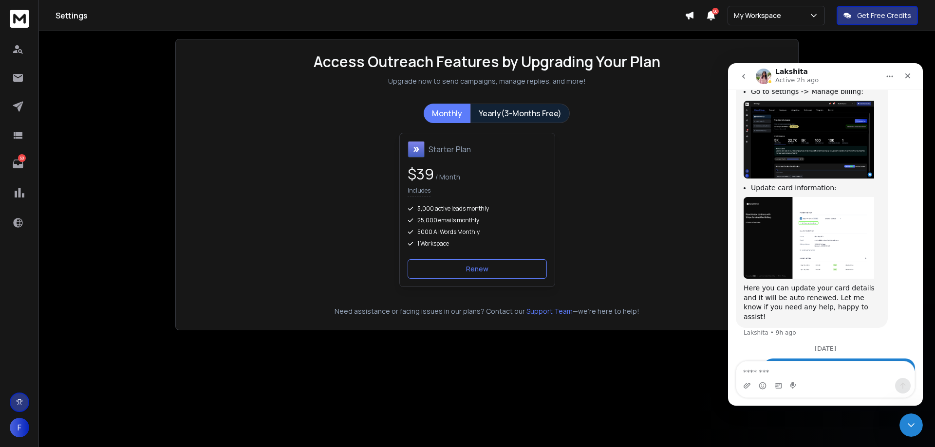
click at [511, 115] on button "Yearly(3-Months Free)" at bounding box center [519, 113] width 99 height 19
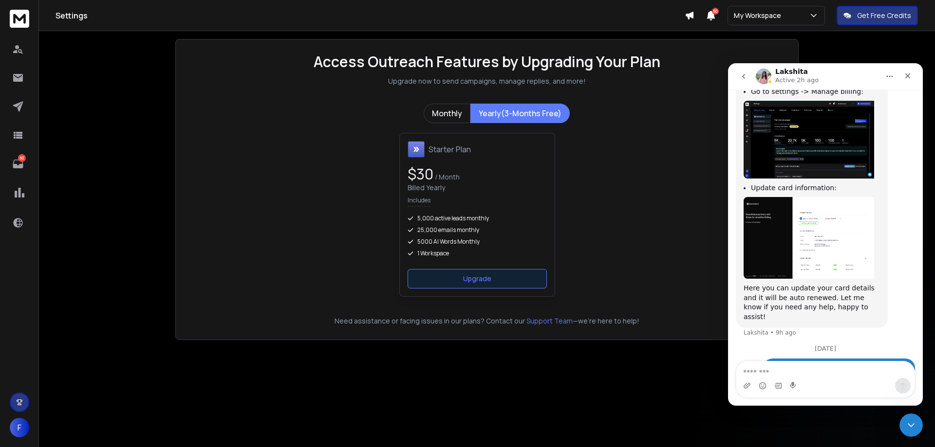
click at [469, 283] on button "Upgrade" at bounding box center [477, 278] width 139 height 19
